Goal: Task Accomplishment & Management: Manage account settings

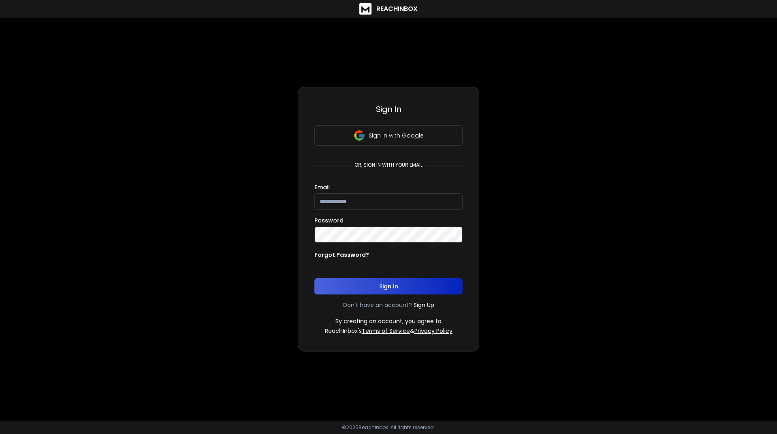
click at [387, 204] on input "email" at bounding box center [388, 201] width 148 height 16
paste input "**********"
type input "**********"
click at [381, 285] on button "Sign In" at bounding box center [388, 286] width 148 height 16
drag, startPoint x: 381, startPoint y: 285, endPoint x: 432, endPoint y: 310, distance: 56.5
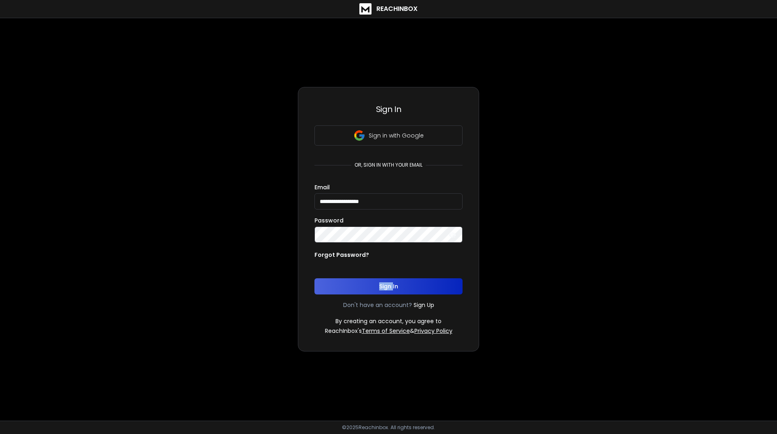
click at [381, 285] on div "Sign In Sign Up" at bounding box center [388, 286] width 148 height 16
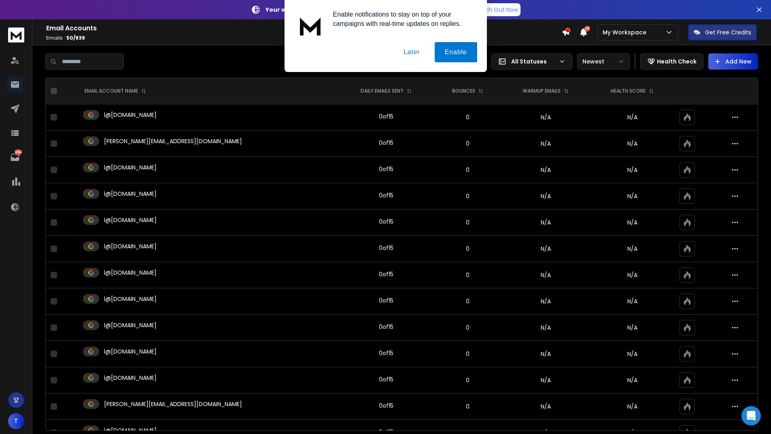
click at [412, 53] on button "Later" at bounding box center [411, 52] width 36 height 20
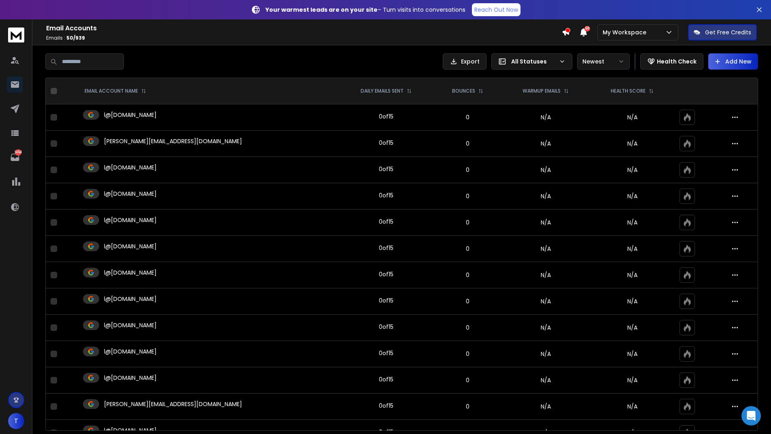
click at [413, 53] on div "Enable notifications to stay on top of your campaigns with real-time updates on…" at bounding box center [385, 36] width 771 height 72
click at [722, 62] on button "Add New" at bounding box center [733, 61] width 50 height 16
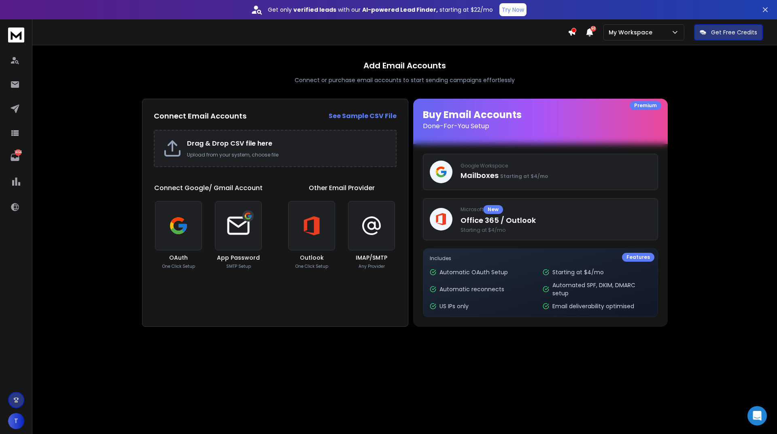
click at [168, 219] on div at bounding box center [178, 225] width 47 height 49
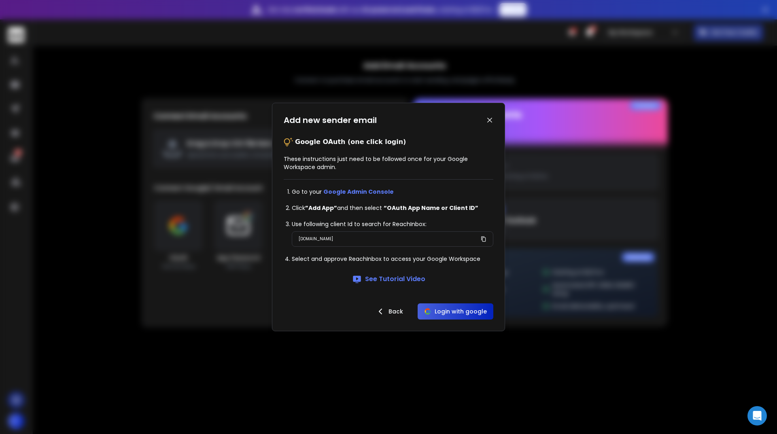
click at [437, 310] on button "Login with google" at bounding box center [456, 312] width 76 height 16
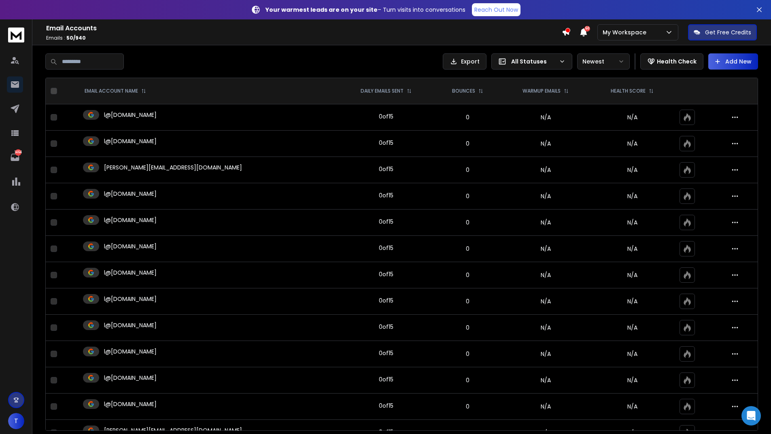
click at [738, 62] on button "Add New" at bounding box center [733, 61] width 50 height 16
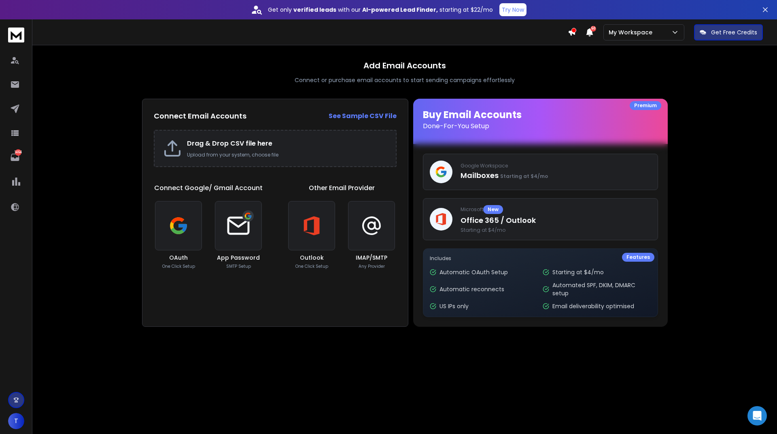
click at [187, 239] on div at bounding box center [178, 225] width 47 height 49
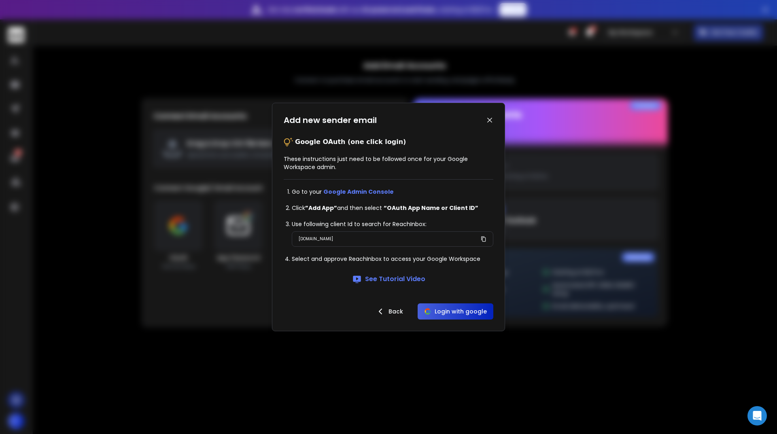
click at [436, 311] on button "Login with google" at bounding box center [456, 312] width 76 height 16
